Goal: Task Accomplishment & Management: Manage account settings

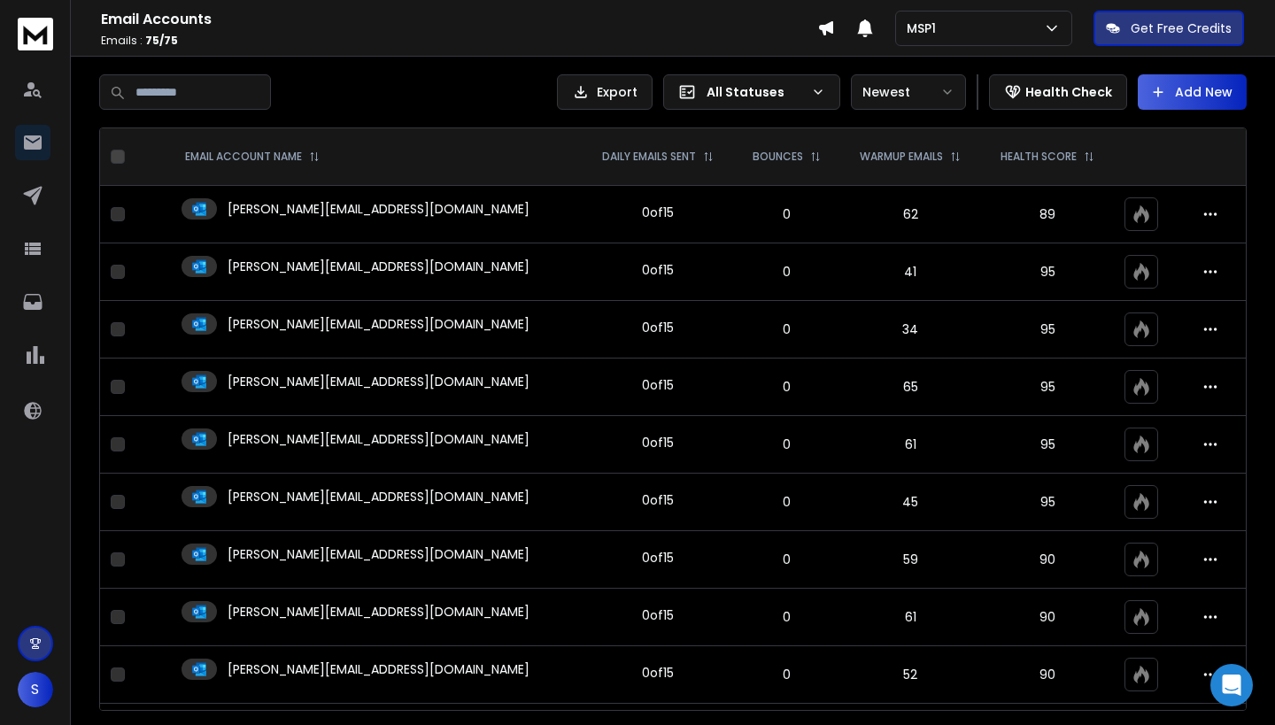
click at [410, 375] on div "[PERSON_NAME][EMAIL_ADDRESS][DOMAIN_NAME]" at bounding box center [375, 381] width 389 height 21
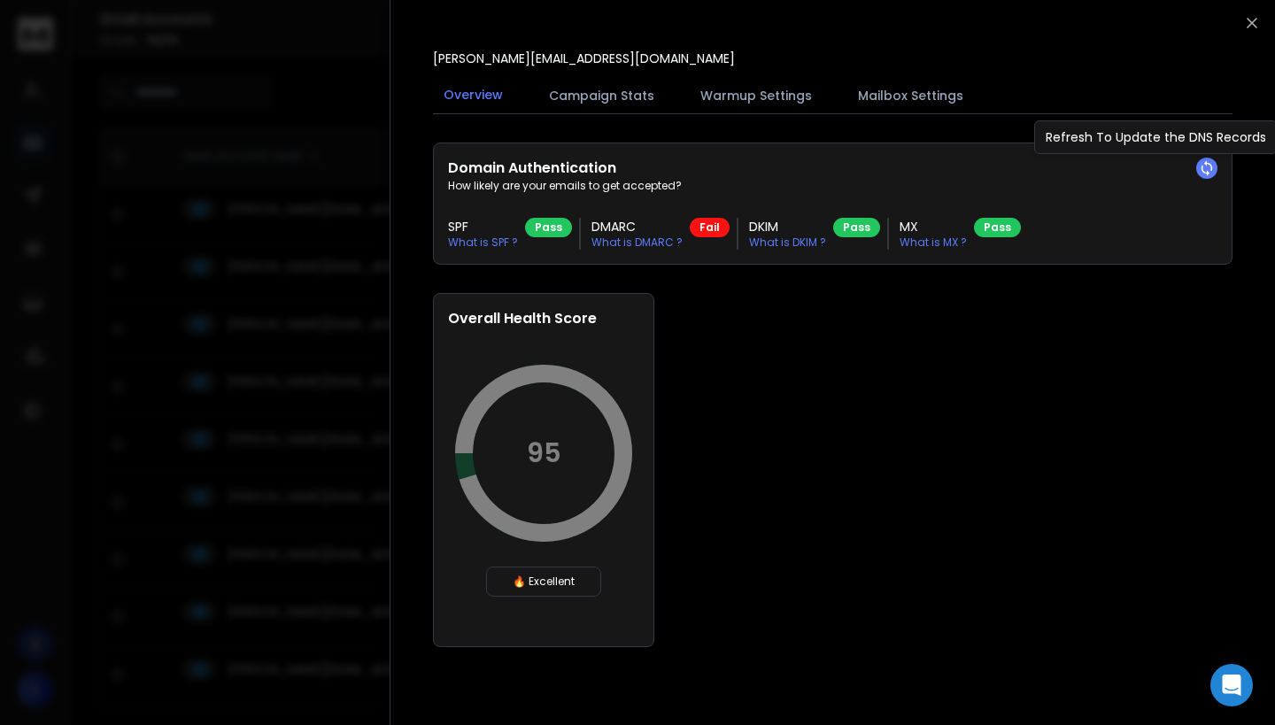
click at [1202, 171] on icon at bounding box center [1207, 168] width 18 height 18
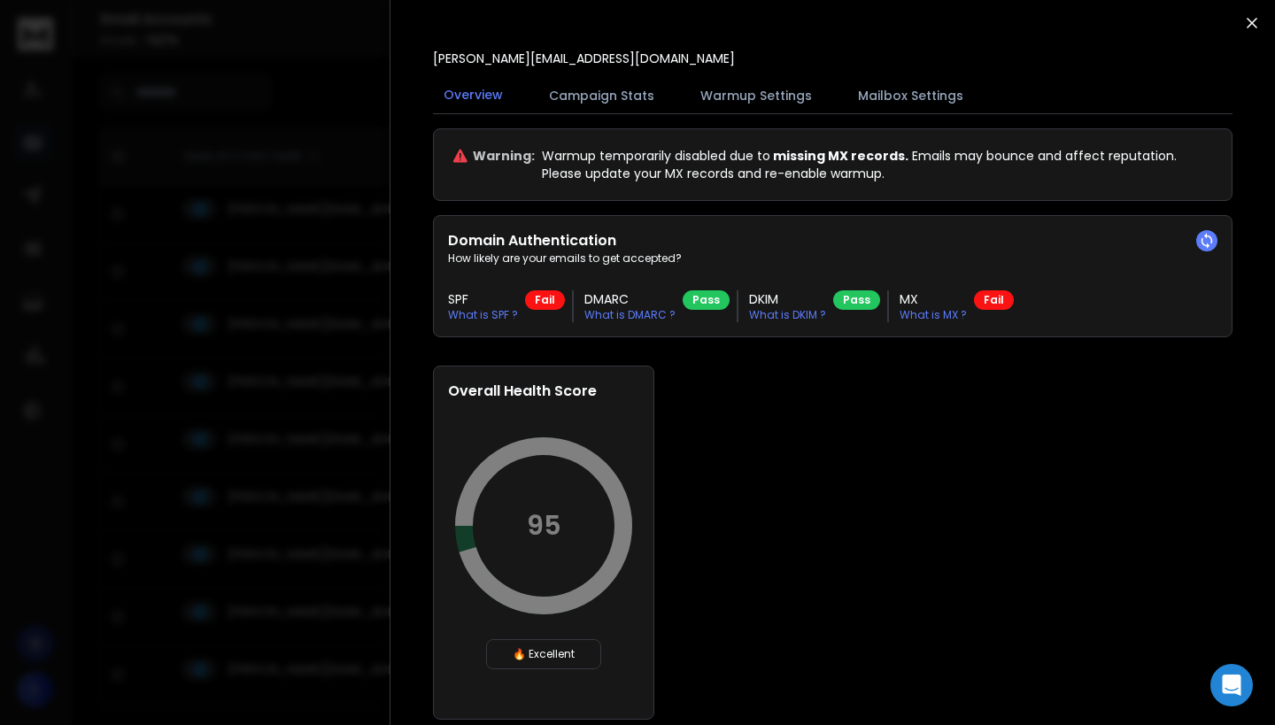
click at [1246, 20] on icon "button" at bounding box center [1252, 23] width 18 height 18
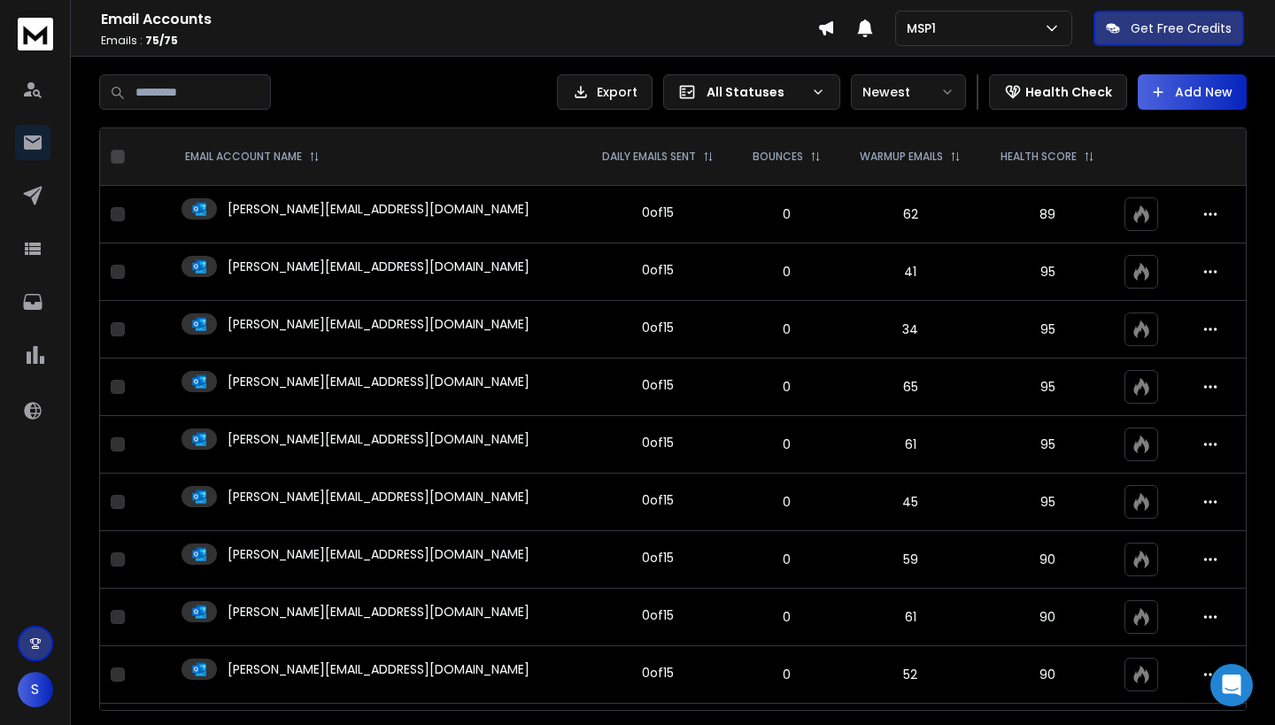
click at [1206, 213] on icon at bounding box center [1209, 213] width 13 height 3
click at [36, 684] on span "S" at bounding box center [35, 689] width 35 height 35
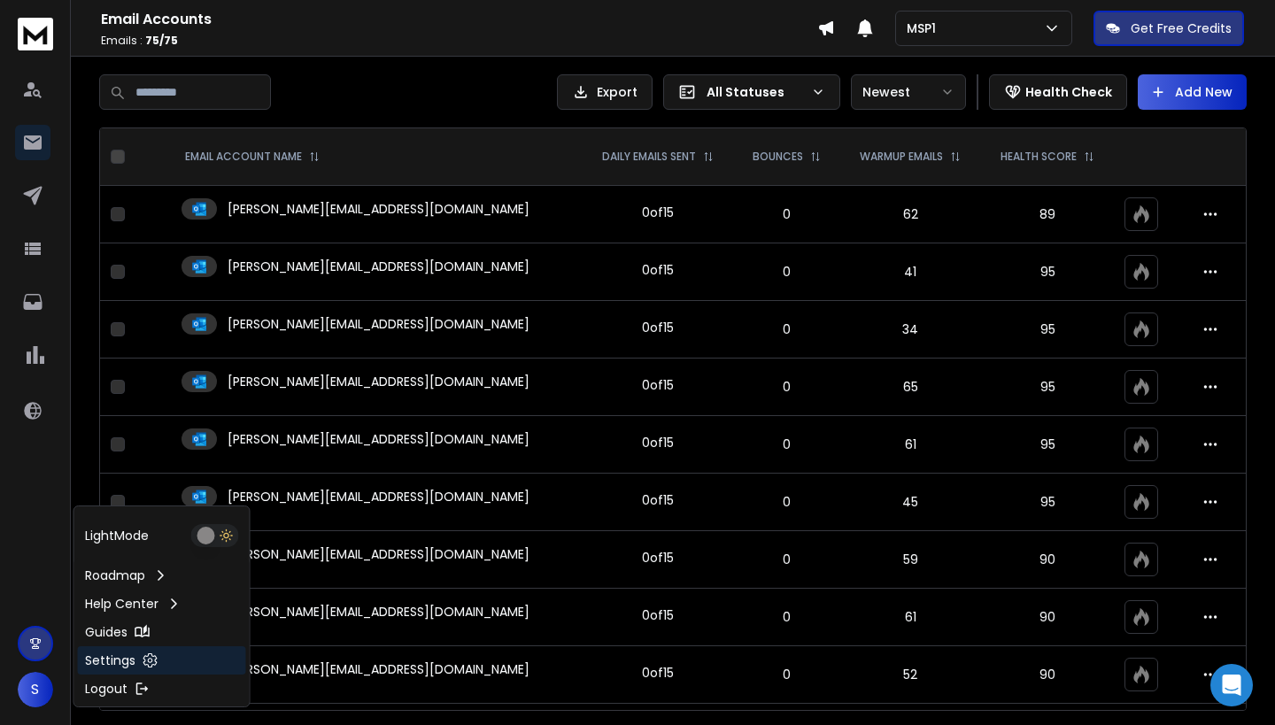
click at [127, 657] on p "Settings" at bounding box center [110, 661] width 50 height 18
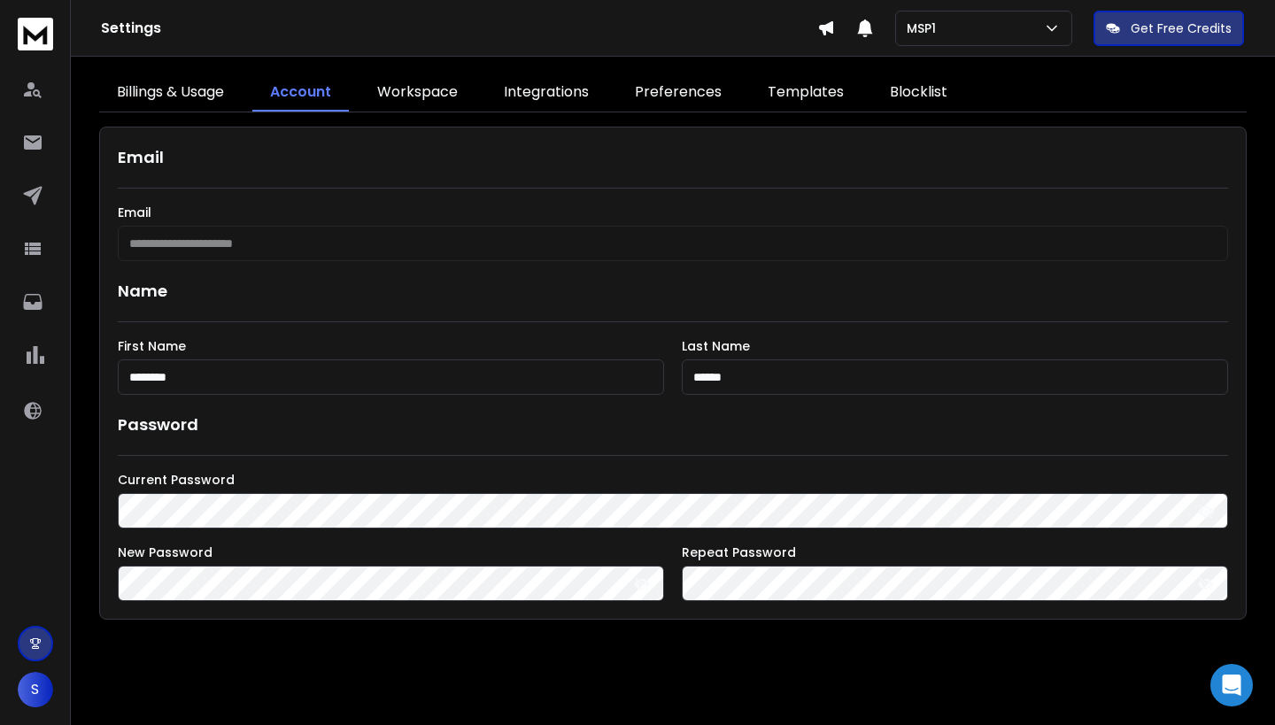
click at [566, 90] on link "Integrations" at bounding box center [546, 92] width 120 height 37
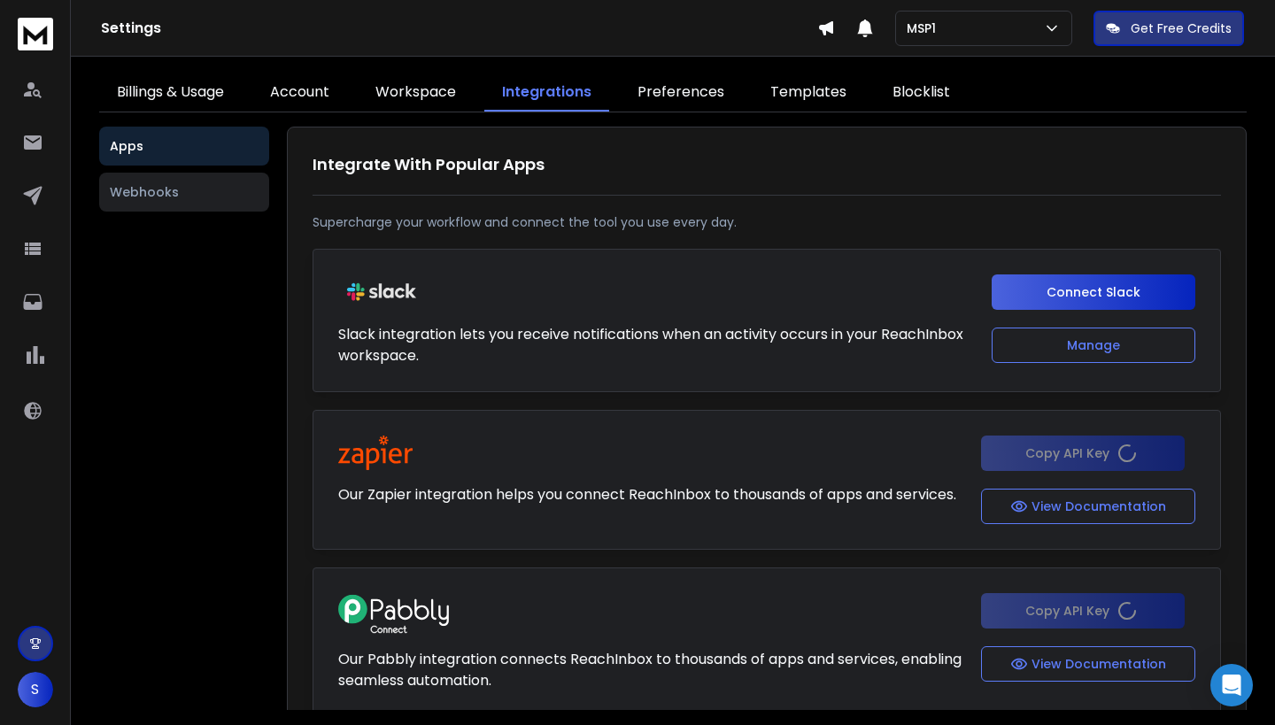
click at [690, 92] on link "Preferences" at bounding box center [681, 92] width 122 height 37
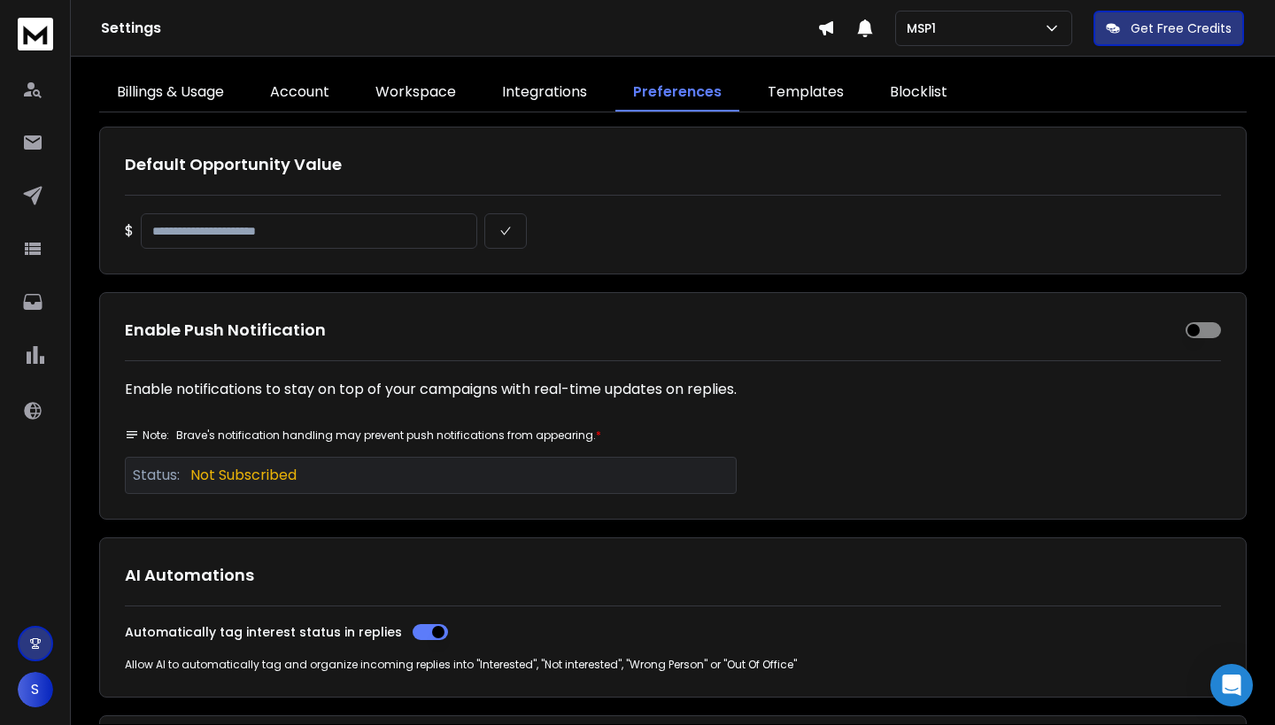
click at [422, 82] on link "Workspace" at bounding box center [416, 92] width 116 height 37
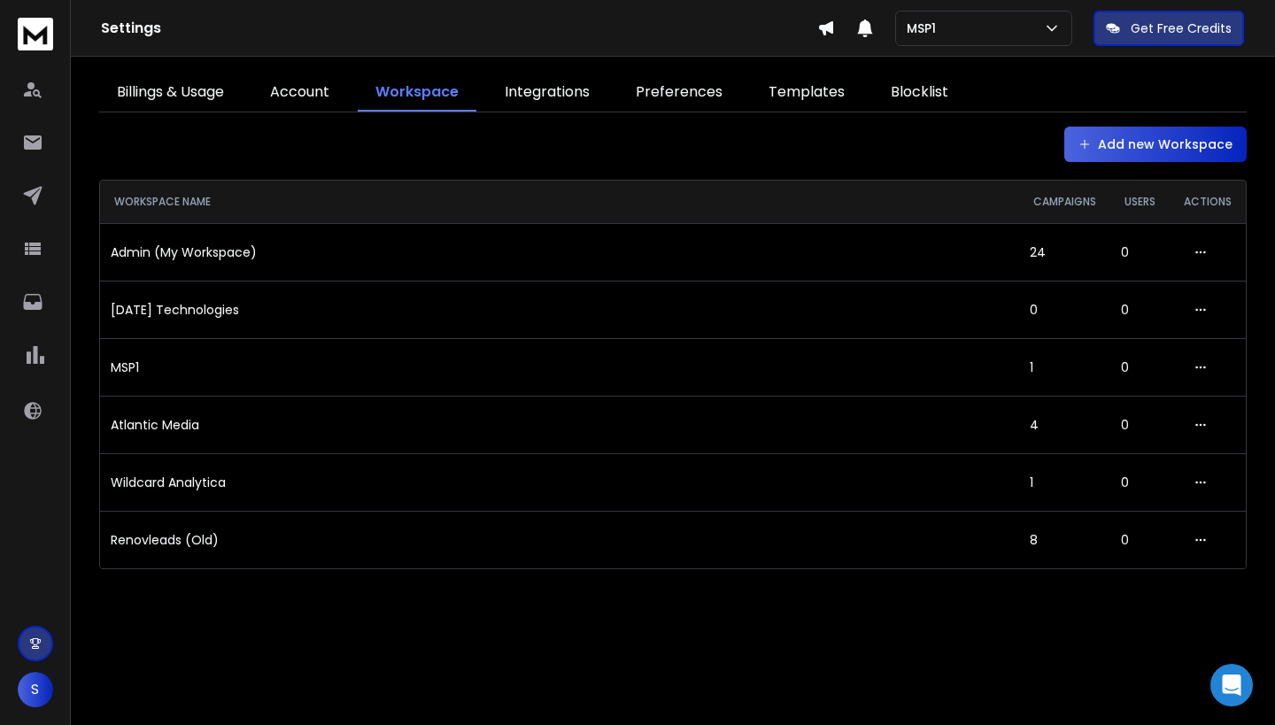
click at [281, 98] on link "Account" at bounding box center [299, 92] width 95 height 37
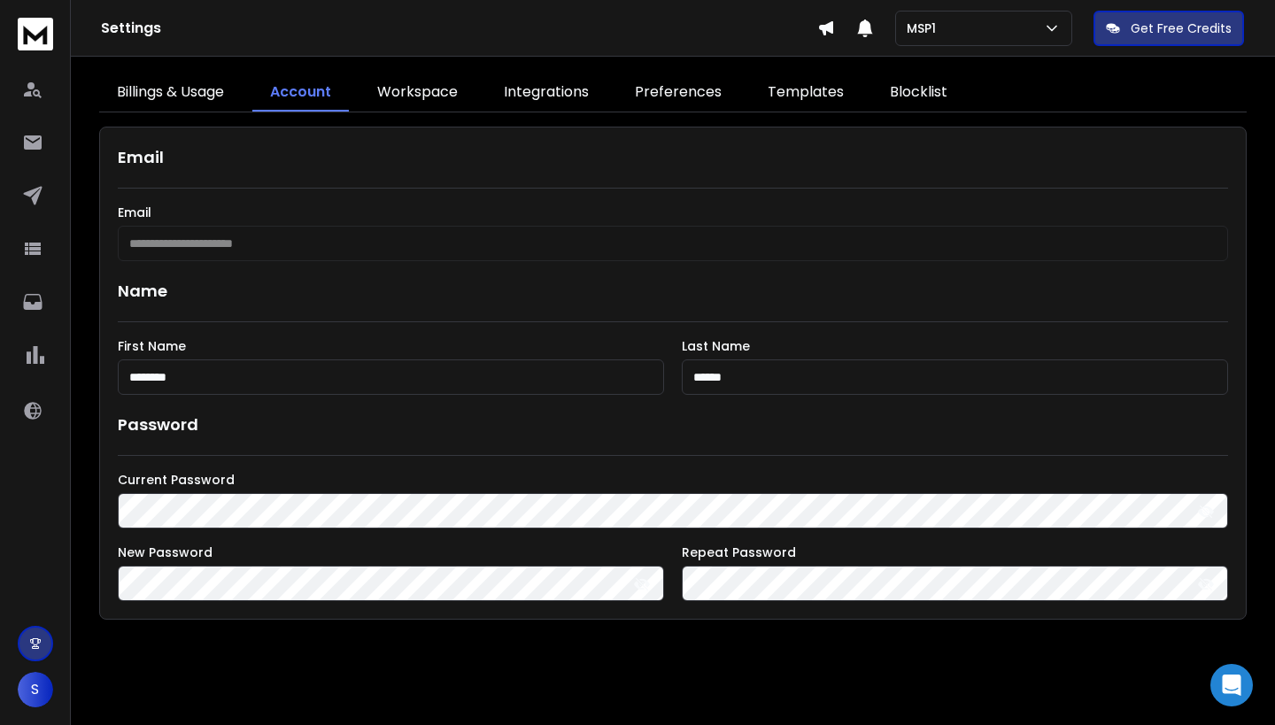
click at [145, 97] on link "Billings & Usage" at bounding box center [170, 92] width 143 height 37
